Goal: Find specific page/section: Find specific page/section

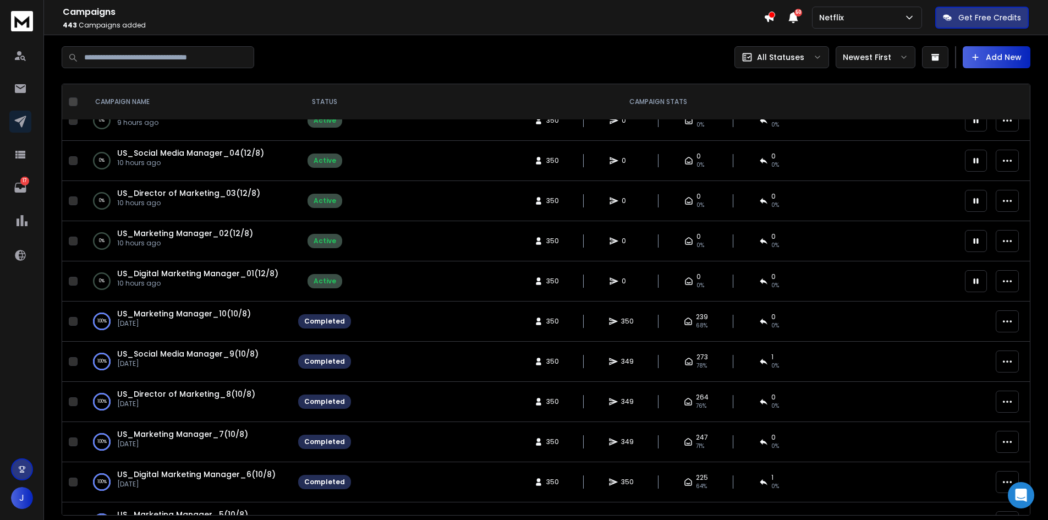
scroll to position [330, 0]
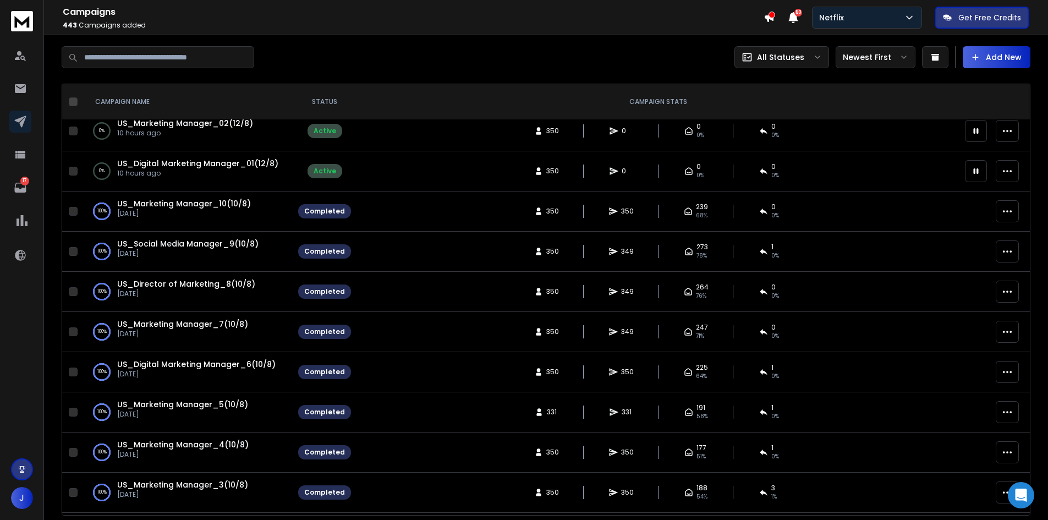
click at [840, 19] on p "Netflix" at bounding box center [833, 17] width 29 height 11
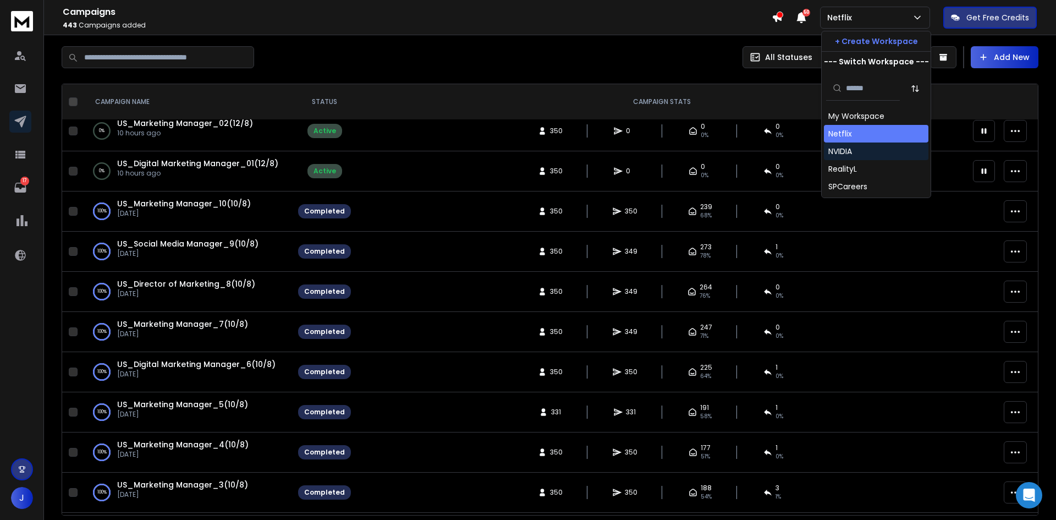
click at [838, 149] on div "NVIDIA" at bounding box center [841, 151] width 24 height 11
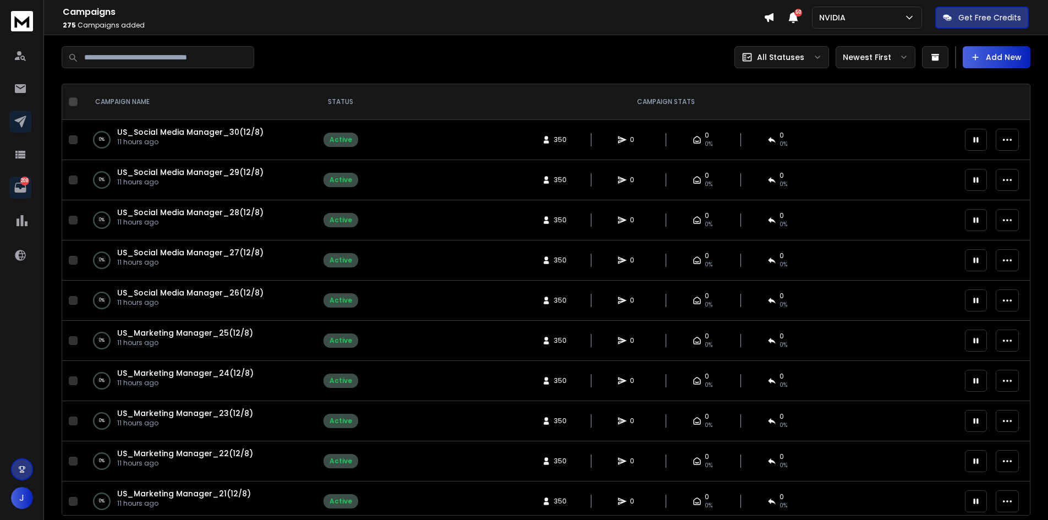
click at [30, 190] on link "208" at bounding box center [20, 188] width 22 height 22
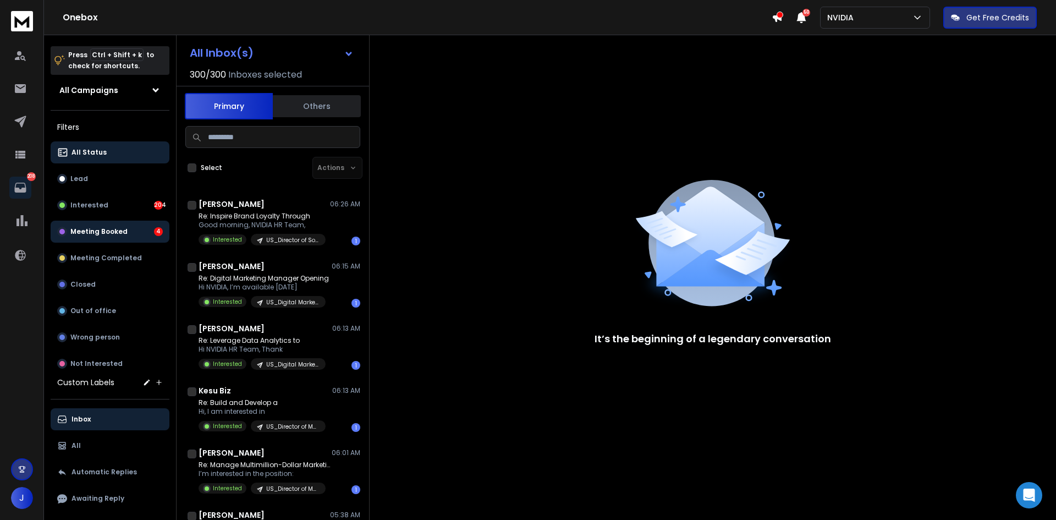
click at [132, 233] on button "Meeting Booked 4" at bounding box center [110, 232] width 119 height 22
